Goal: Task Accomplishment & Management: Manage account settings

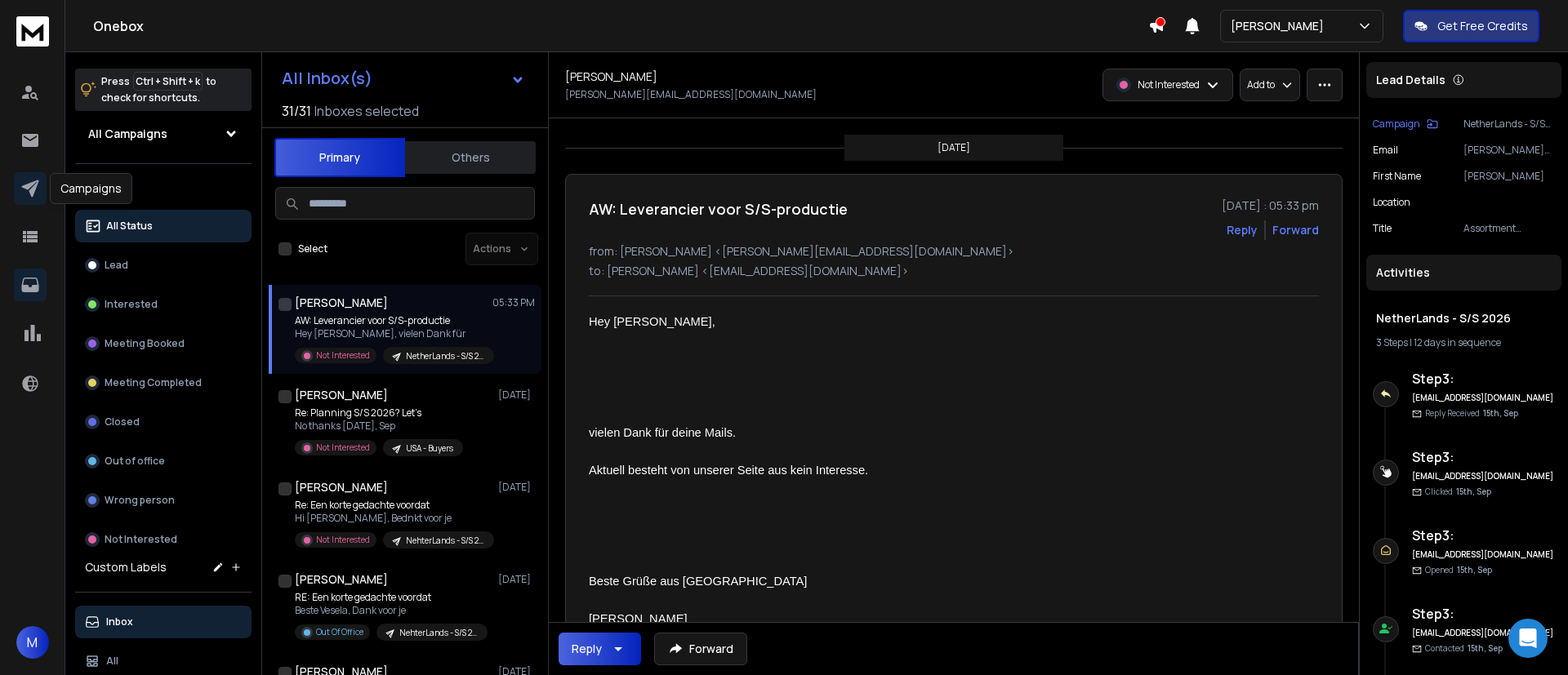
click at [32, 177] on link at bounding box center [30, 189] width 33 height 33
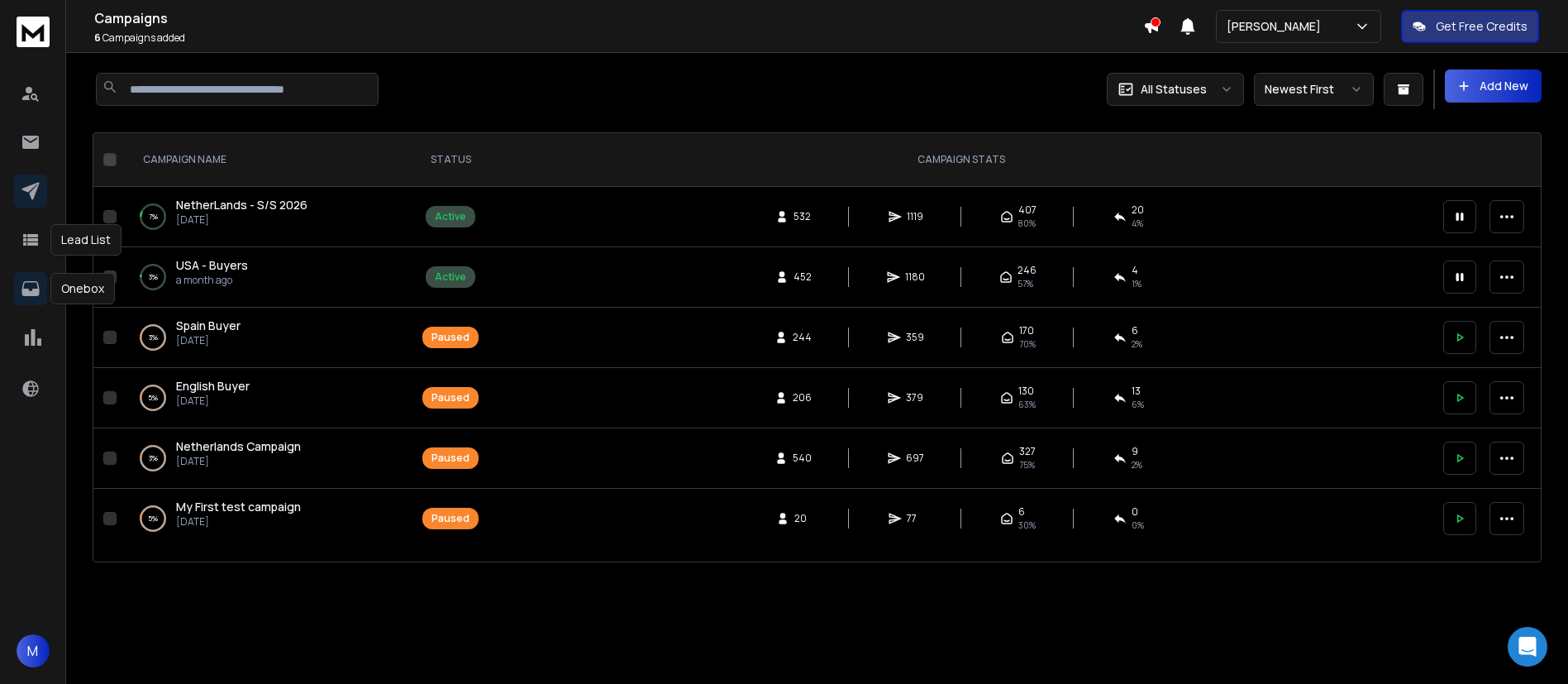
click at [35, 292] on icon at bounding box center [30, 288] width 18 height 15
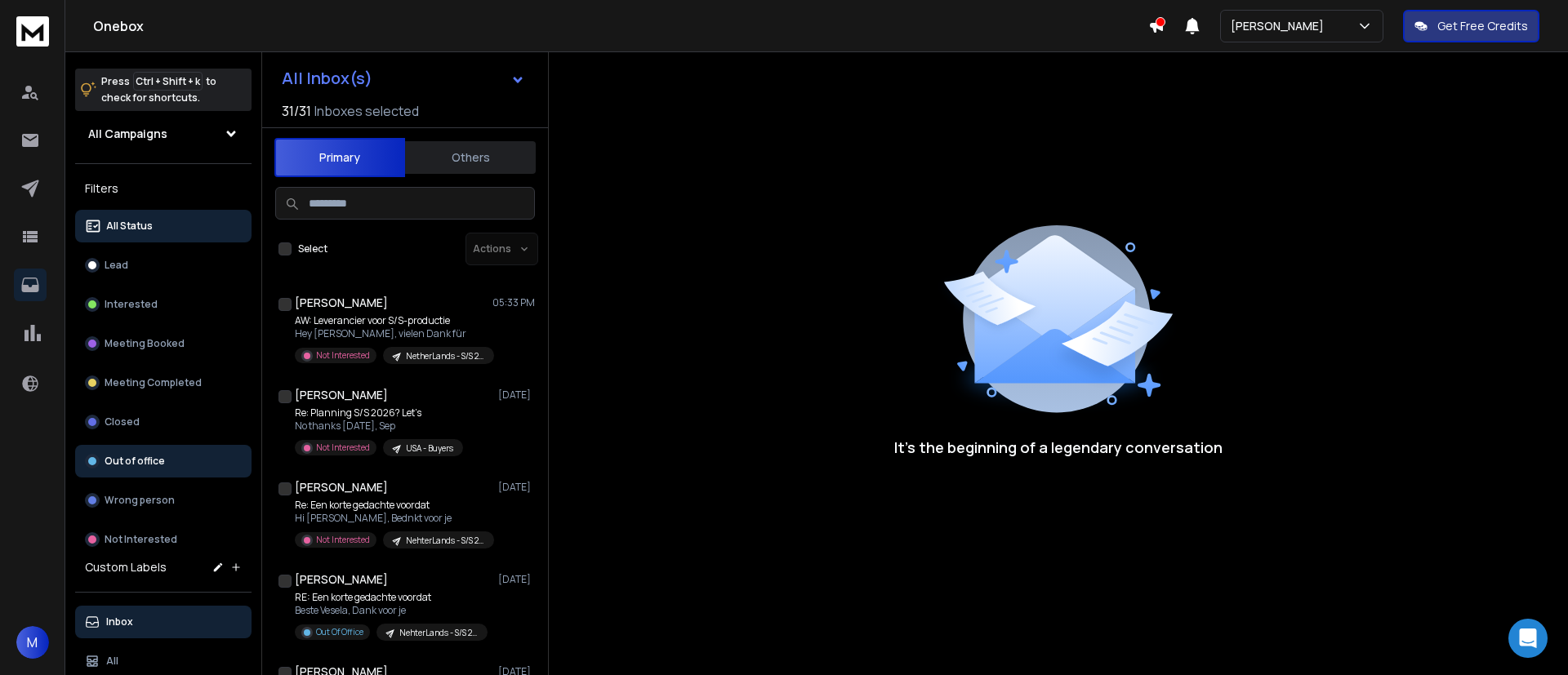
drag, startPoint x: 354, startPoint y: 325, endPoint x: 165, endPoint y: 471, distance: 238.8
click at [344, 335] on div "AW: Leverancier voor S/S-productie Hey [PERSON_NAME], vielen Dank für Not Inter…" at bounding box center [394, 338] width 199 height 50
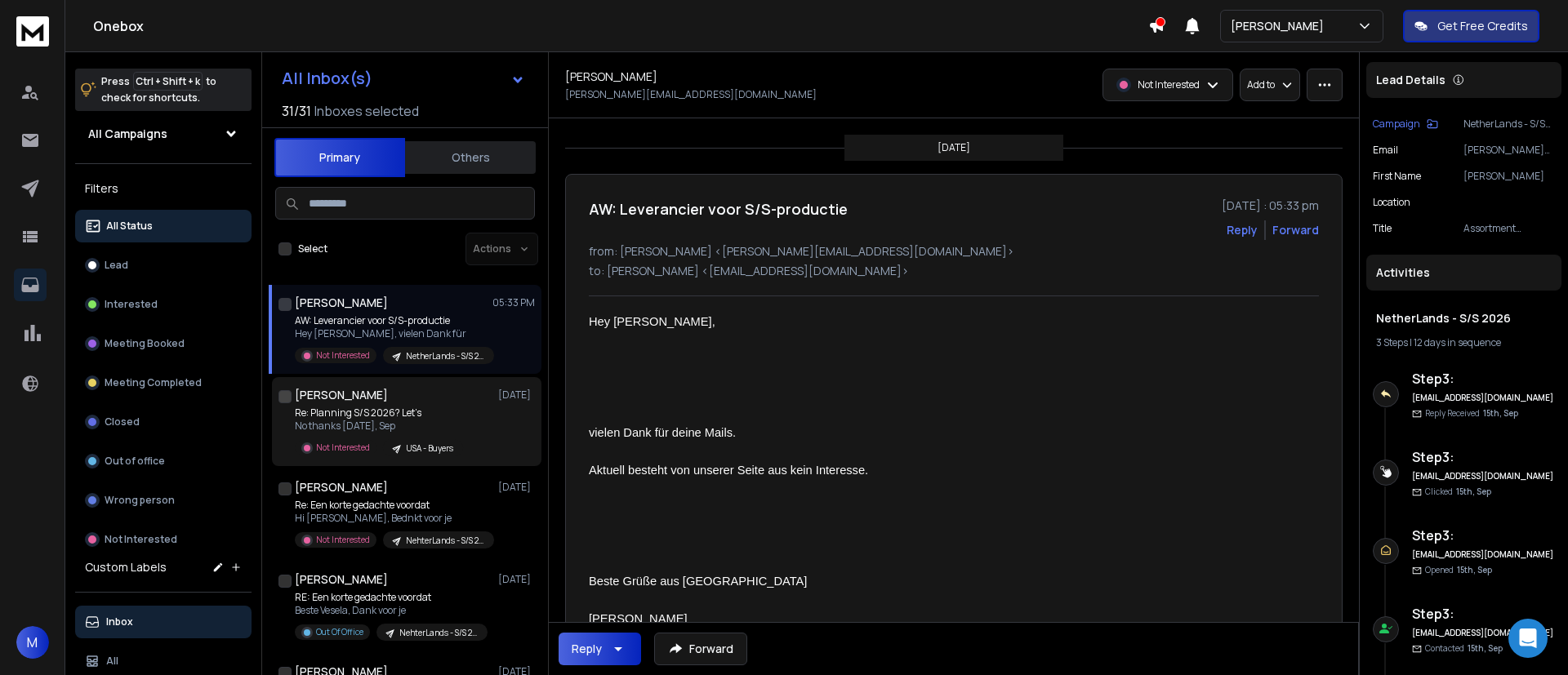
click at [390, 402] on div "Ashod Spendjian [DATE]" at bounding box center [415, 395] width 240 height 17
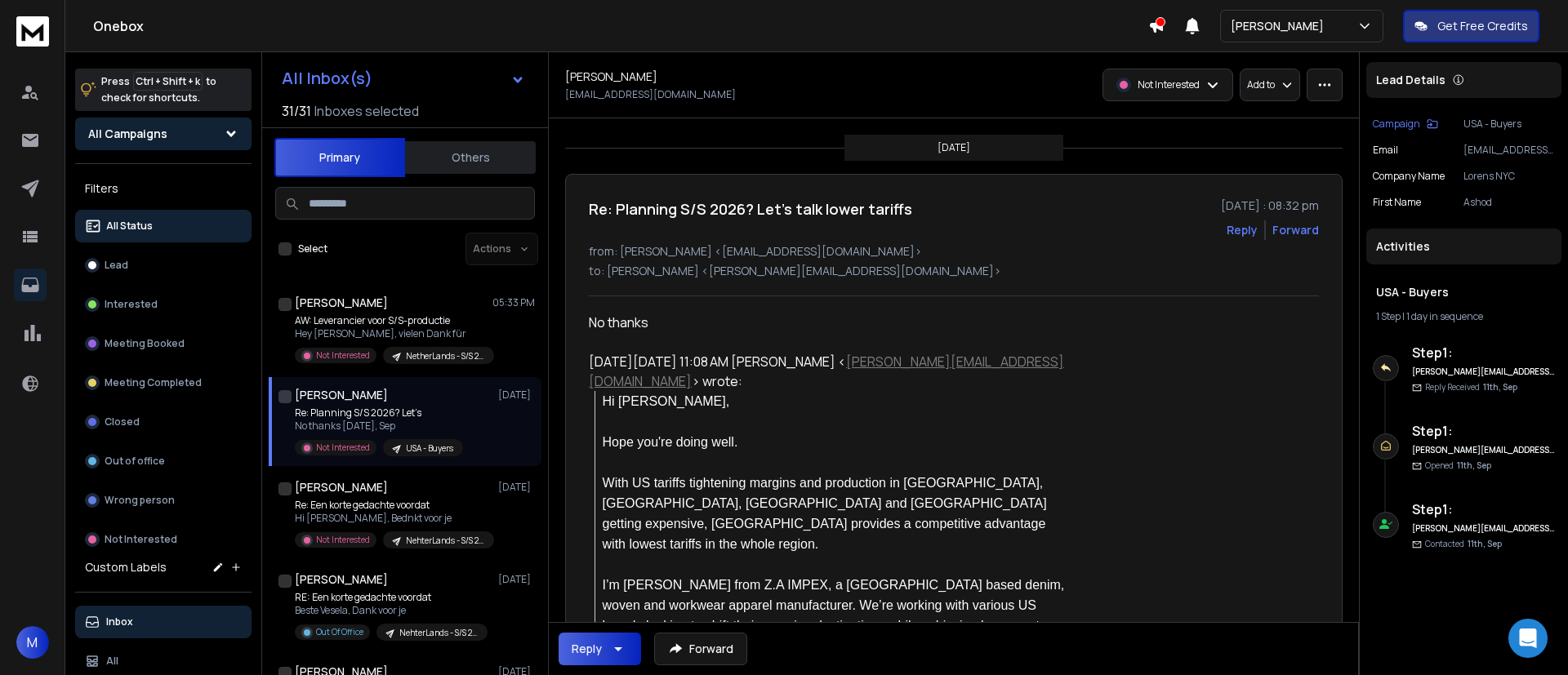
click at [161, 141] on h1 "All Campaigns" at bounding box center [127, 133] width 79 height 17
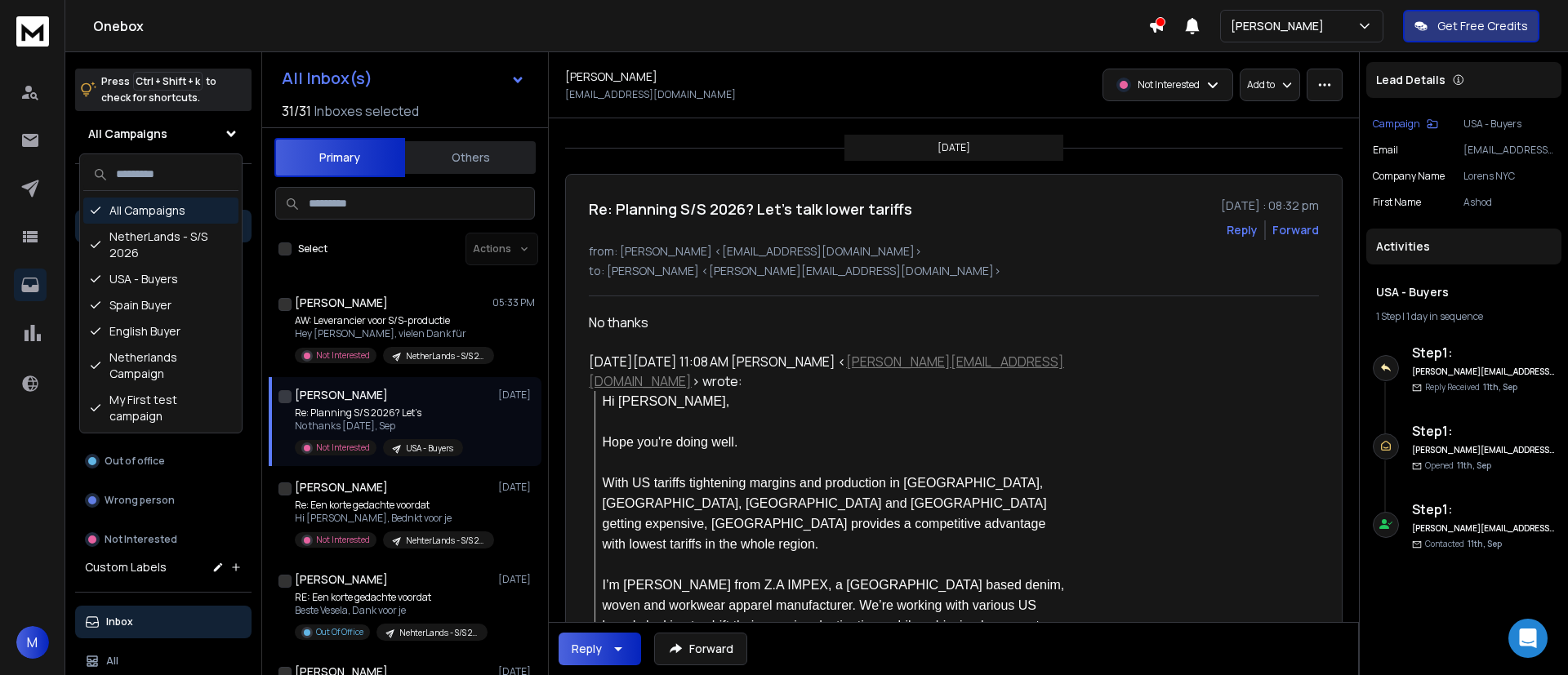
click at [157, 217] on div "All Campaigns" at bounding box center [161, 211] width 155 height 26
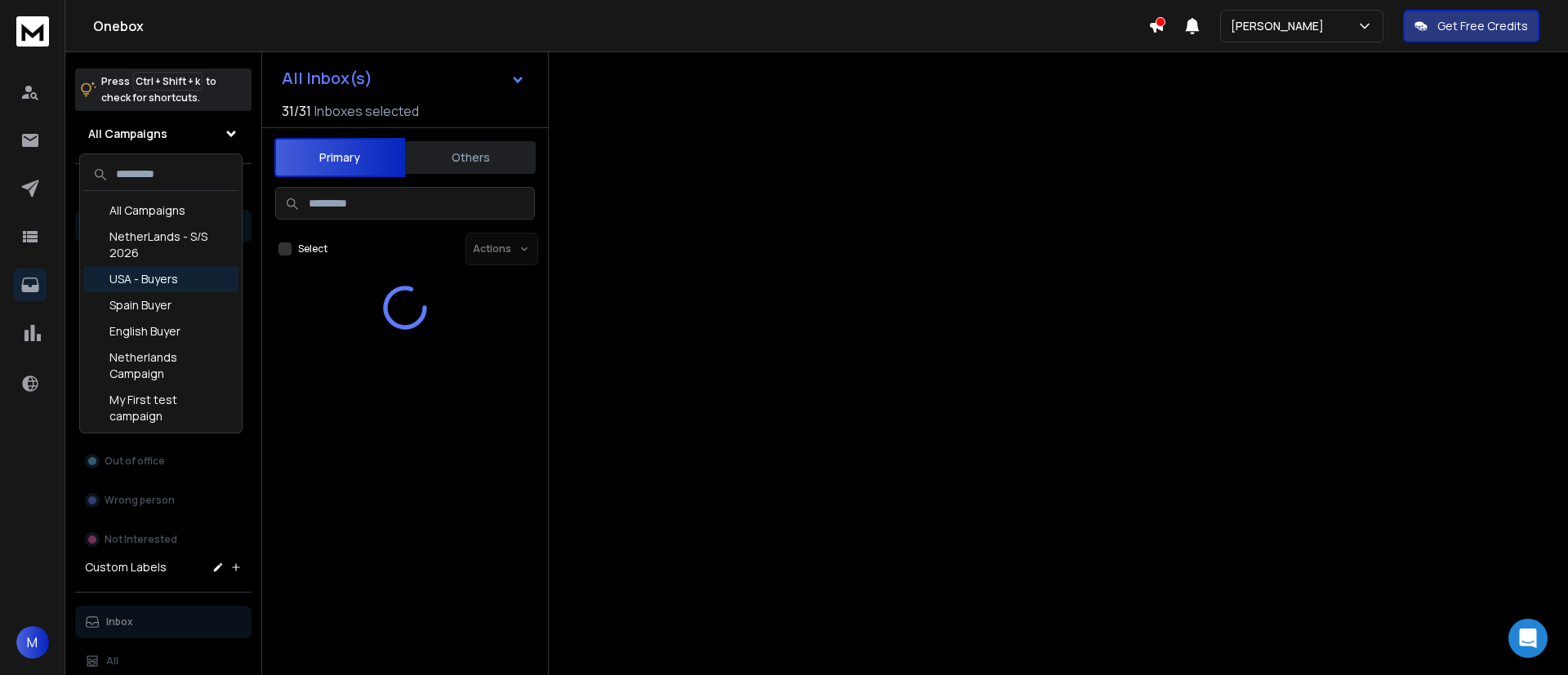
click at [145, 281] on div "USA - Buyers" at bounding box center [161, 279] width 155 height 26
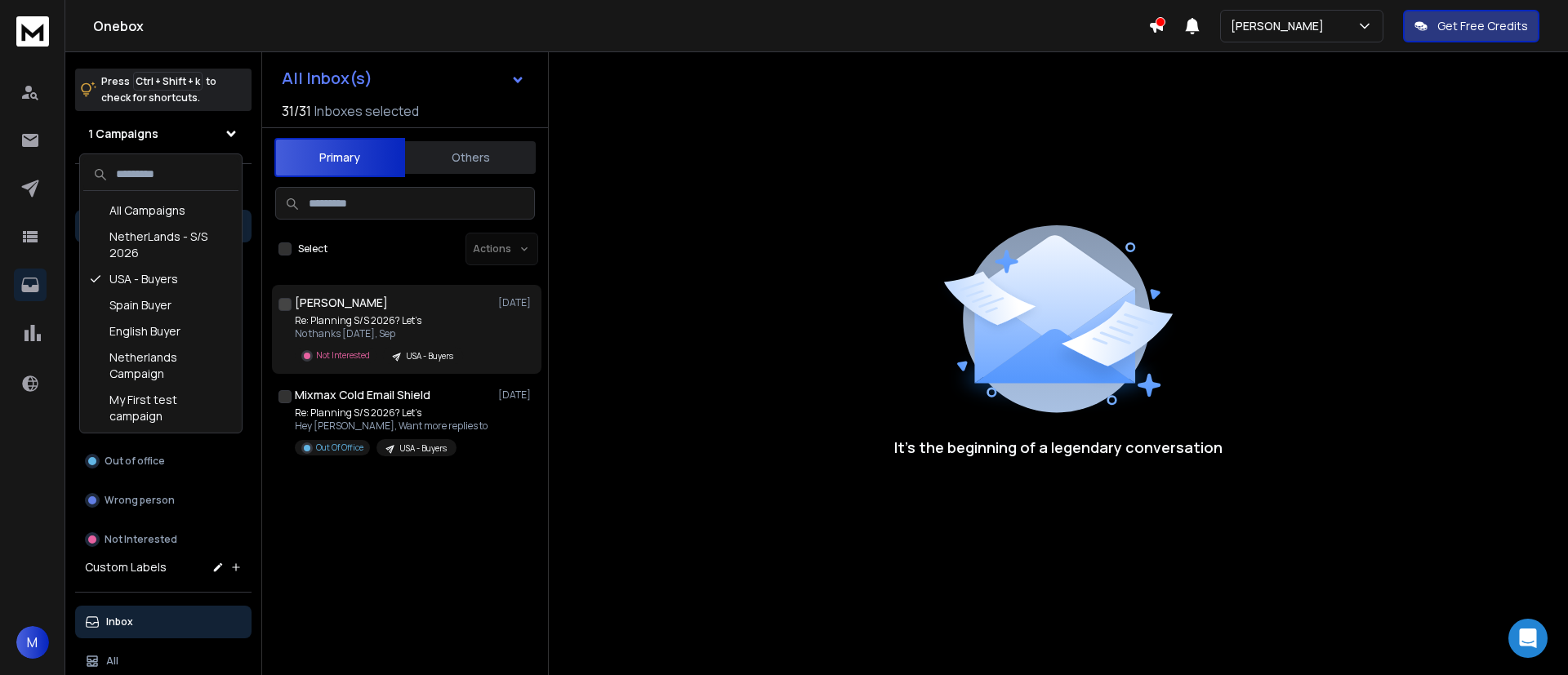
click at [353, 306] on h1 "[PERSON_NAME]" at bounding box center [341, 303] width 93 height 17
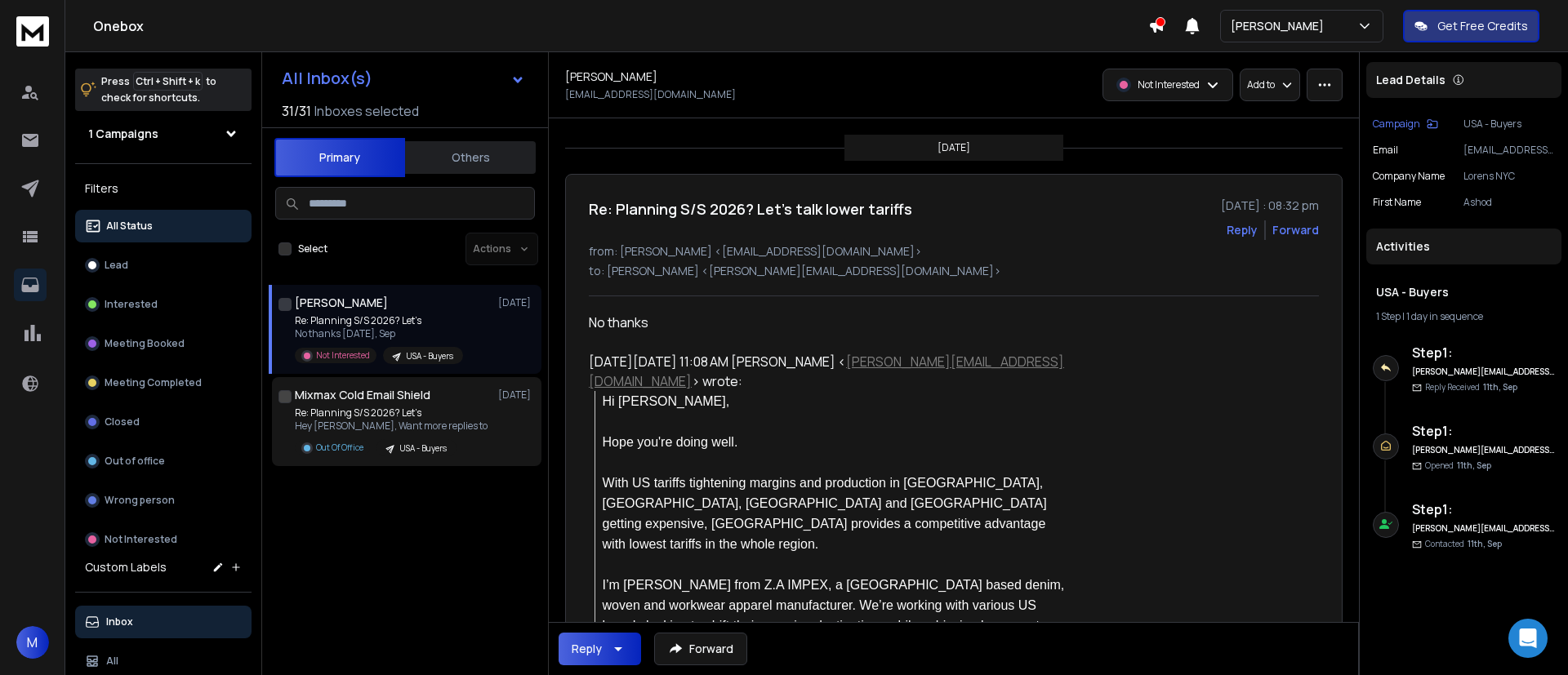
click at [368, 418] on p "Re: Planning S/S 2026? Let’s" at bounding box center [391, 412] width 192 height 13
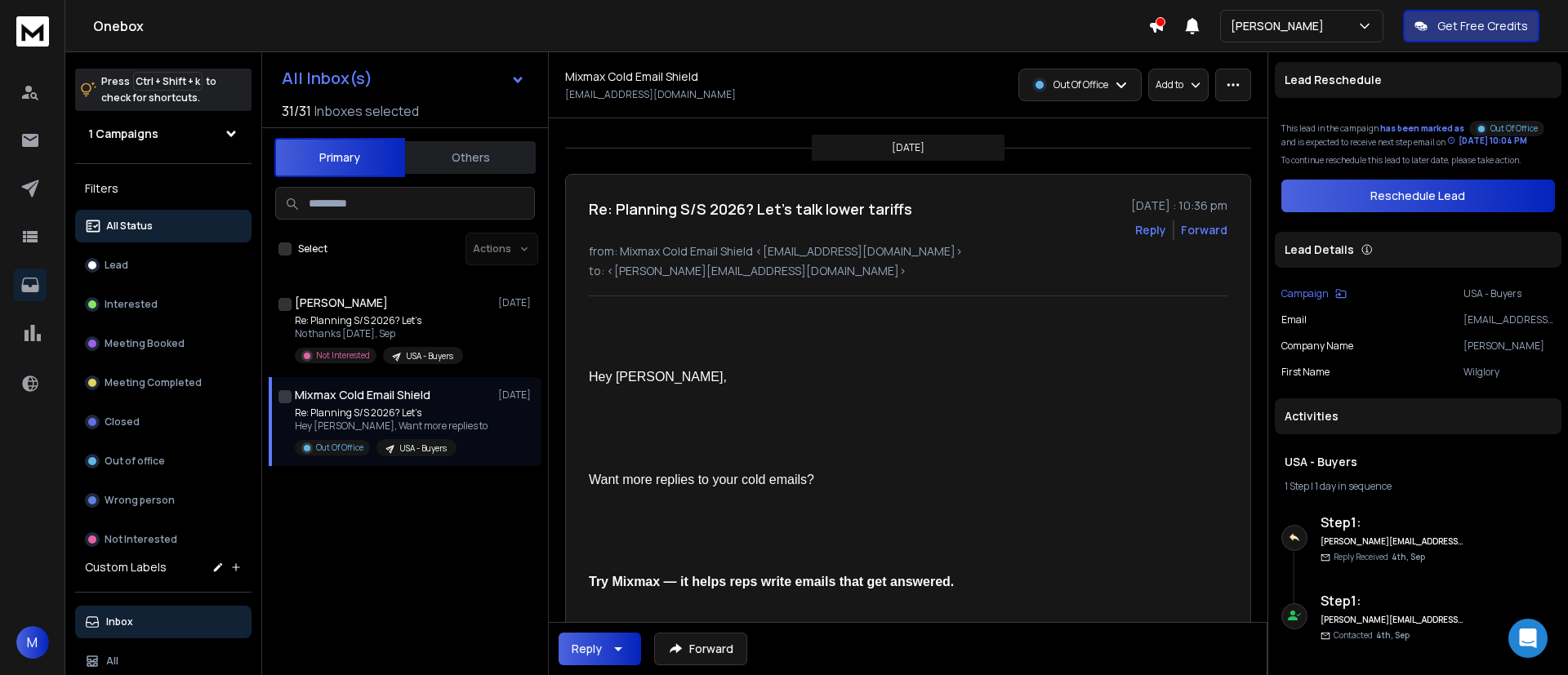
click at [285, 397] on button "button" at bounding box center [285, 397] width 13 height 13
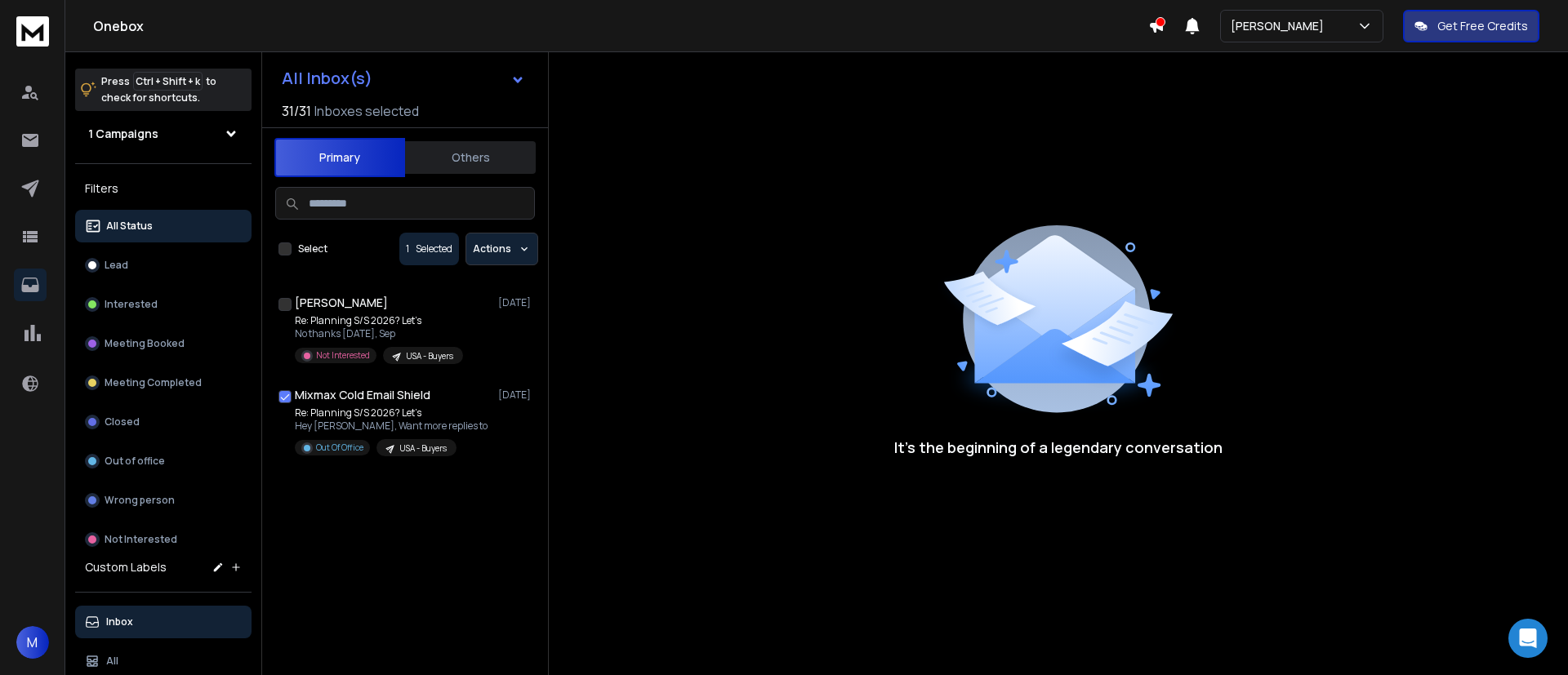
click at [515, 244] on button "Actions" at bounding box center [502, 249] width 73 height 33
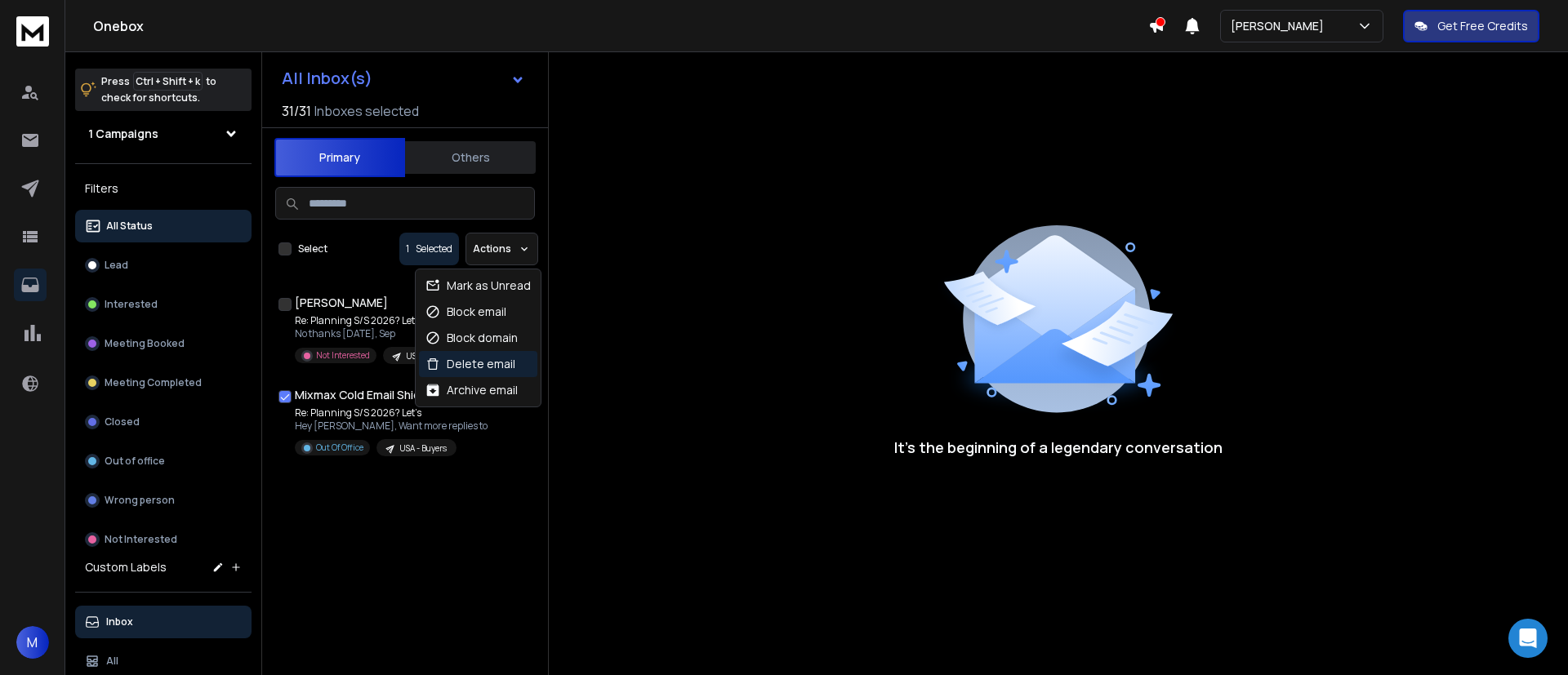
click at [496, 365] on div "Delete email" at bounding box center [470, 364] width 90 height 17
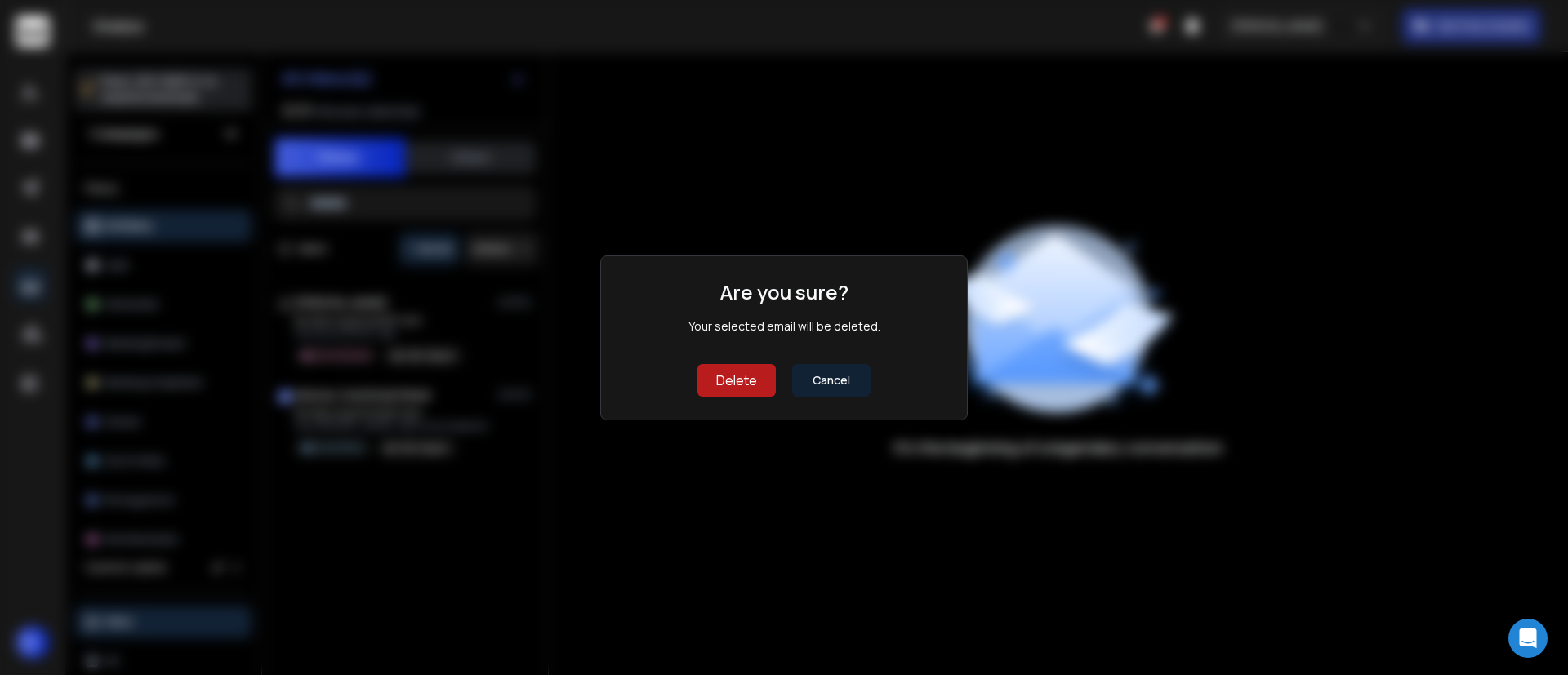
click at [731, 382] on button "Delete" at bounding box center [736, 380] width 78 height 33
